Goal: Navigation & Orientation: Find specific page/section

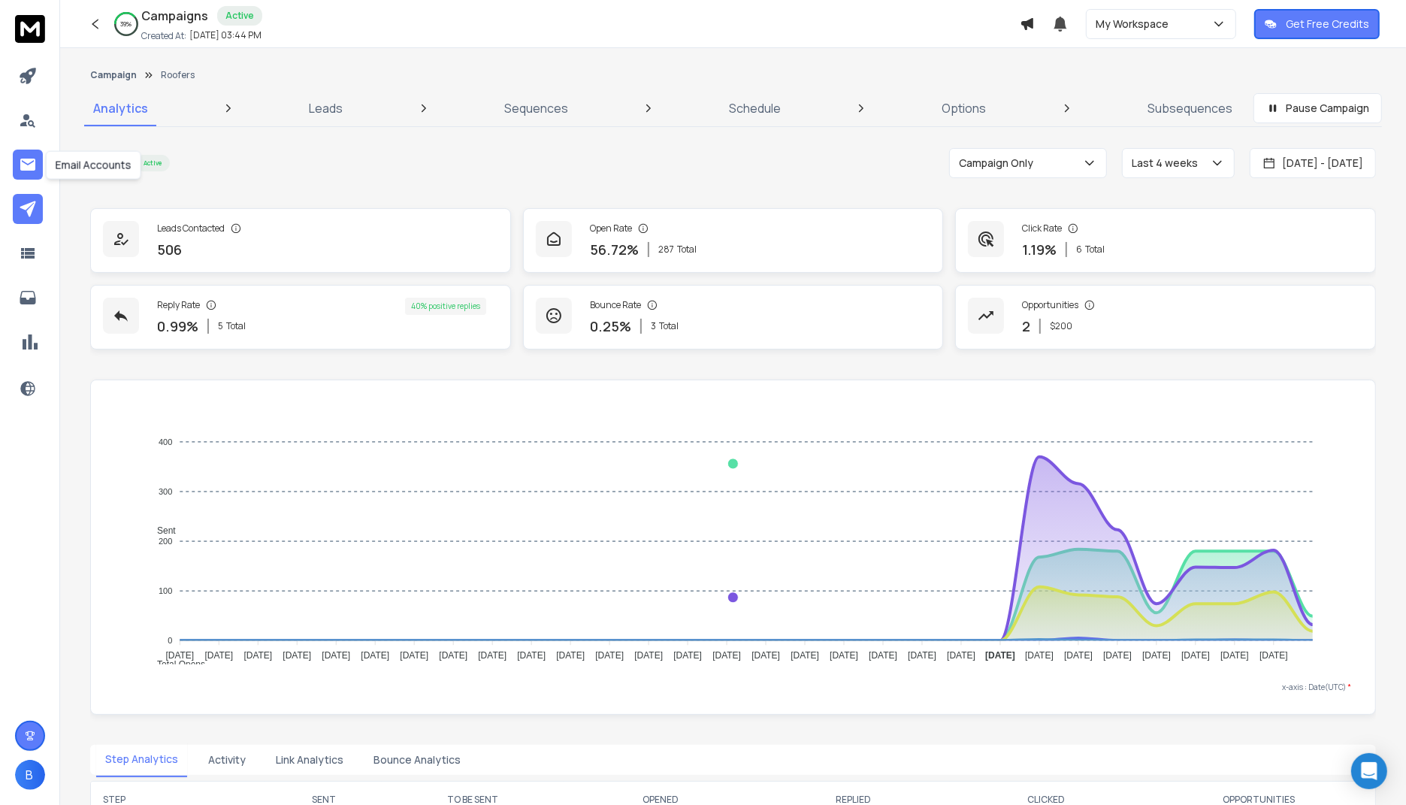
click at [26, 169] on icon at bounding box center [27, 165] width 15 height 12
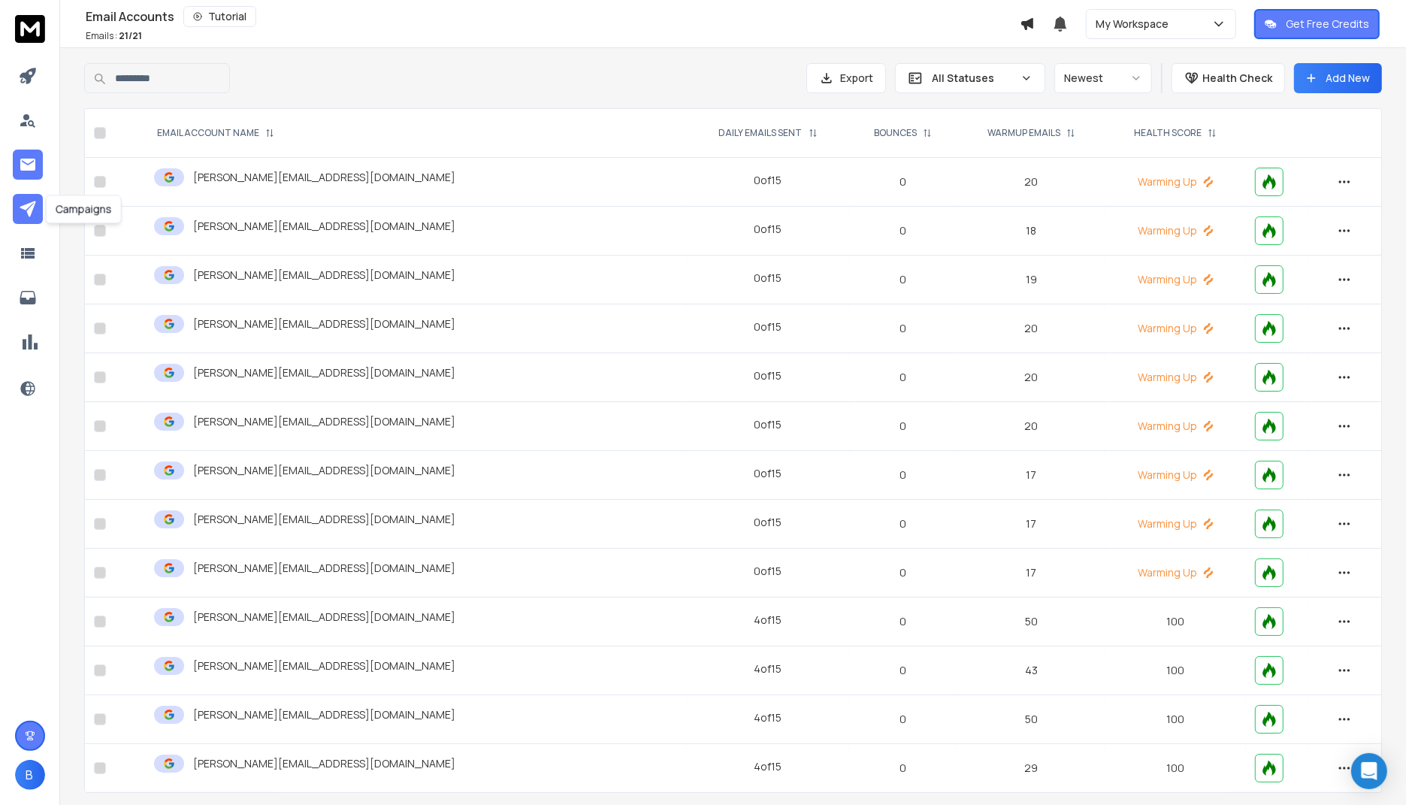
click at [26, 208] on icon at bounding box center [28, 209] width 16 height 16
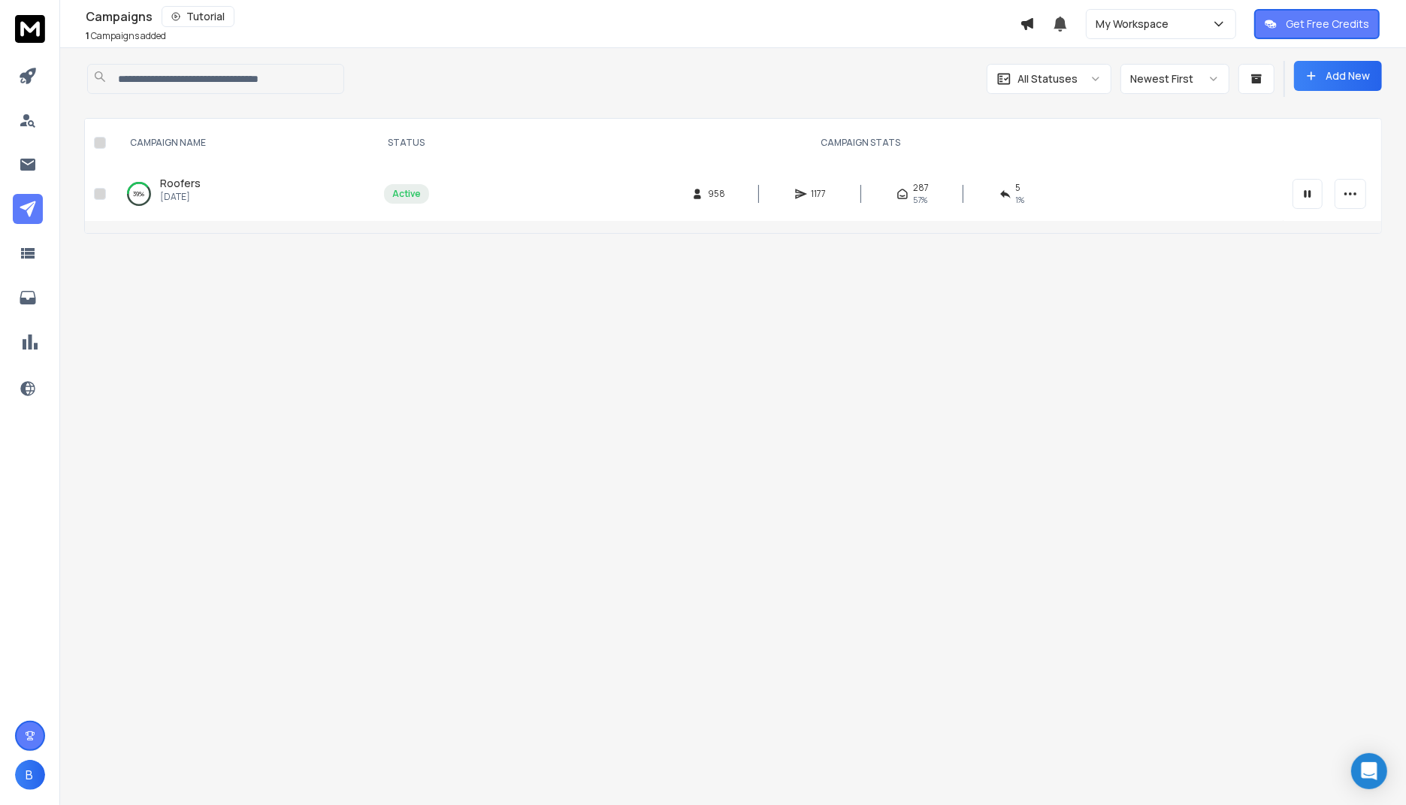
scroll to position [4, 0]
